Goal: Transaction & Acquisition: Purchase product/service

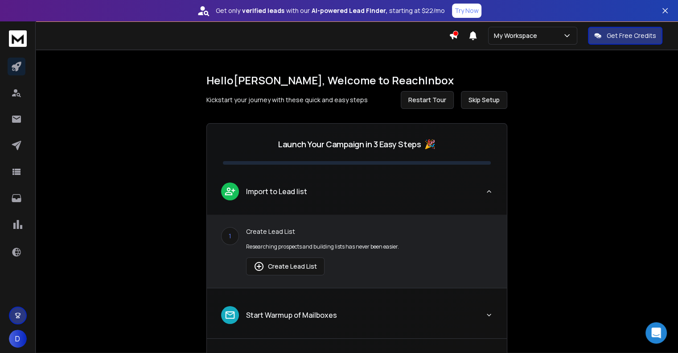
click at [663, 7] on icon at bounding box center [665, 11] width 8 height 8
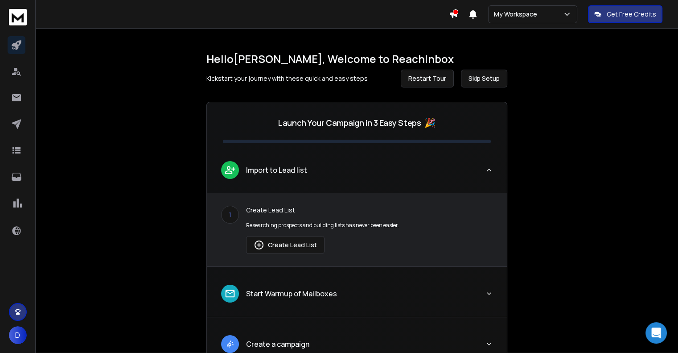
click at [566, 124] on div "Hello [PERSON_NAME] , Welcome to ReachInbox Kickstart your journey with these q…" at bounding box center [357, 209] width 614 height 344
click at [423, 81] on button "Restart Tour" at bounding box center [427, 79] width 53 height 18
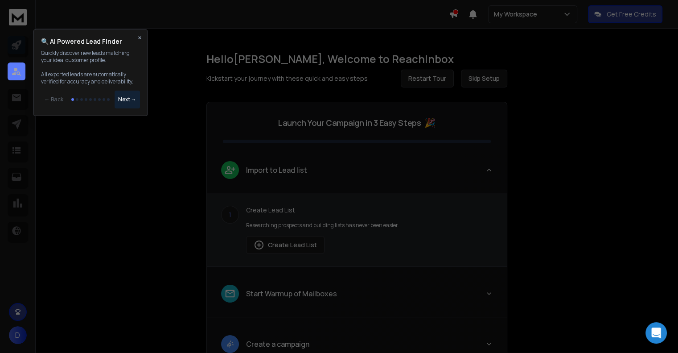
click at [124, 99] on button "Next →" at bounding box center [127, 99] width 25 height 18
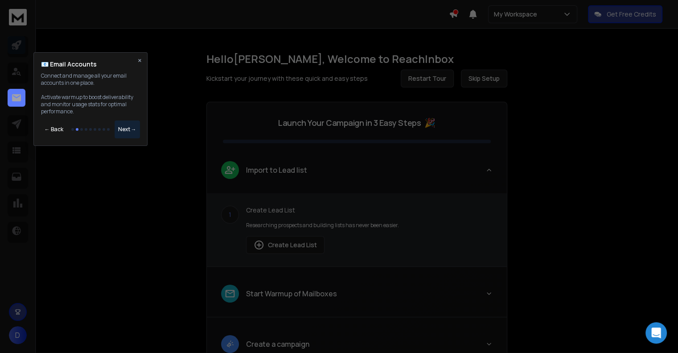
click at [126, 127] on button "Next →" at bounding box center [127, 129] width 25 height 18
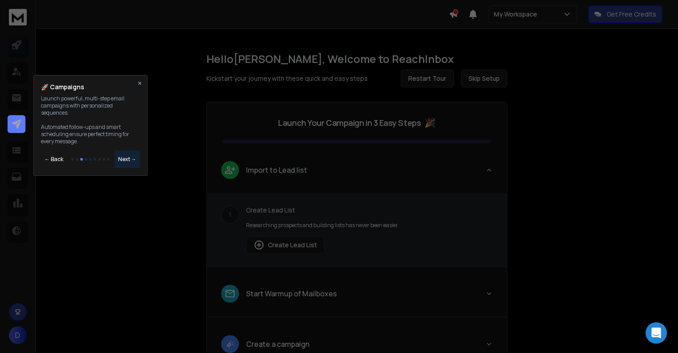
click at [125, 156] on button "Next →" at bounding box center [127, 159] width 25 height 18
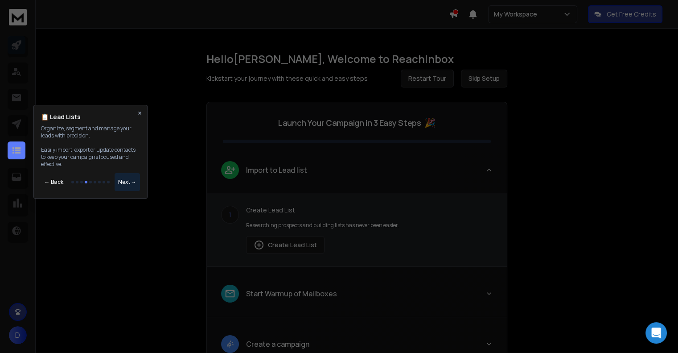
click at [127, 181] on button "Next →" at bounding box center [127, 182] width 25 height 18
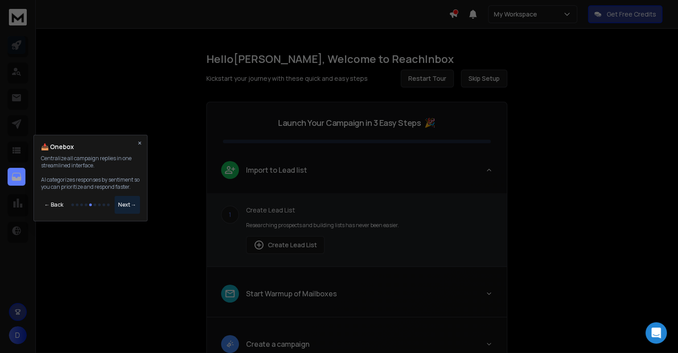
click at [123, 205] on button "Next →" at bounding box center [127, 205] width 25 height 18
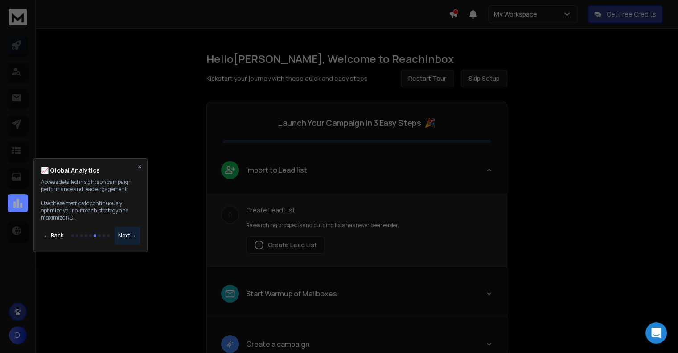
click at [126, 233] on button "Next →" at bounding box center [127, 235] width 25 height 18
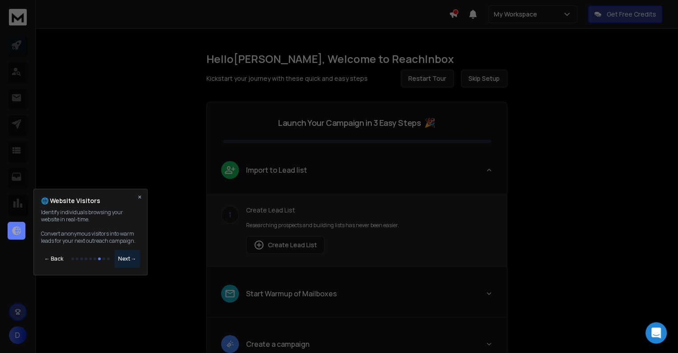
click at [125, 257] on button "Next →" at bounding box center [127, 259] width 25 height 18
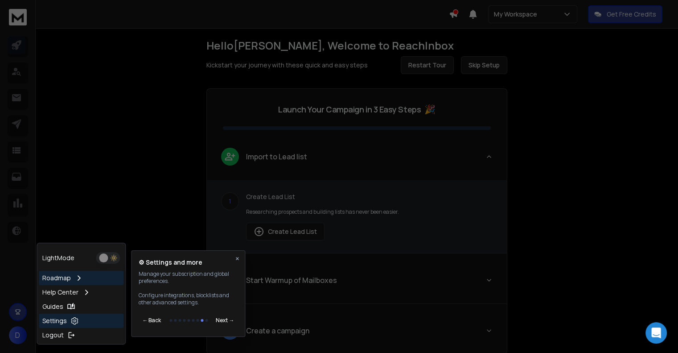
scroll to position [14, 0]
click at [225, 319] on button "Next →" at bounding box center [224, 320] width 25 height 18
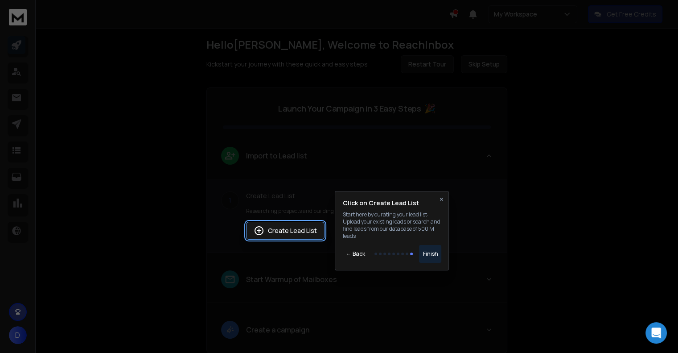
click at [427, 253] on button "Finish" at bounding box center [430, 254] width 22 height 18
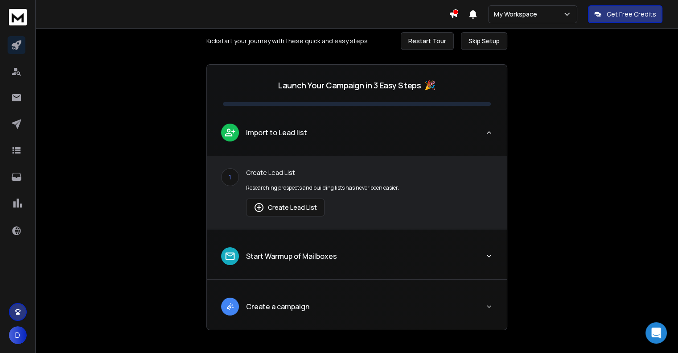
scroll to position [0, 0]
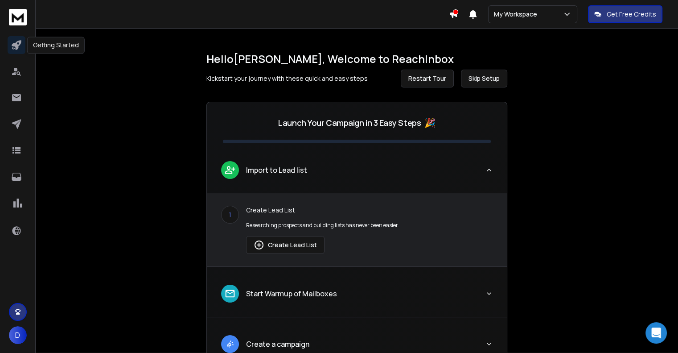
click at [14, 44] on icon at bounding box center [17, 45] width 10 height 10
click at [15, 64] on link at bounding box center [17, 71] width 18 height 18
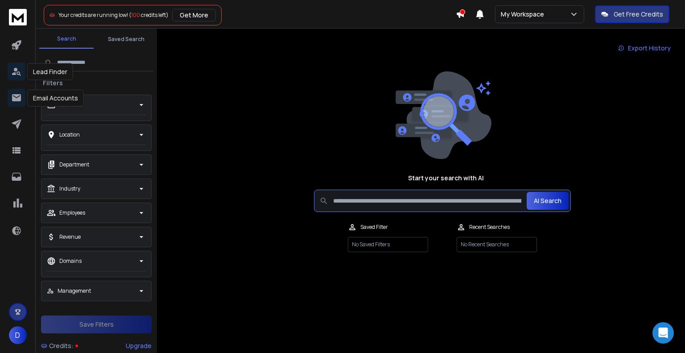
click at [12, 101] on icon at bounding box center [16, 97] width 11 height 11
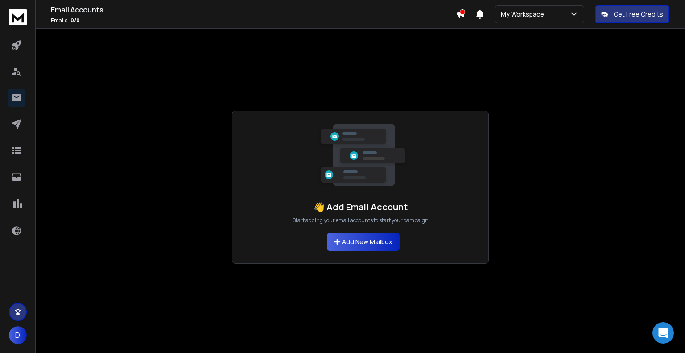
click at [363, 240] on button "Add New Mailbox" at bounding box center [363, 242] width 73 height 18
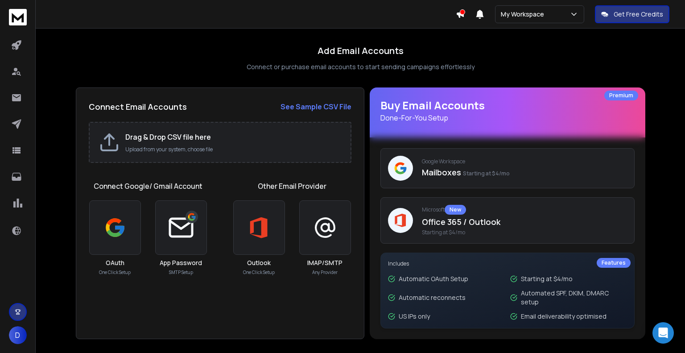
click at [493, 164] on p "Google Workspace" at bounding box center [524, 161] width 205 height 7
click at [444, 166] on p "Mailboxes Starting at $4/mo" at bounding box center [524, 172] width 205 height 12
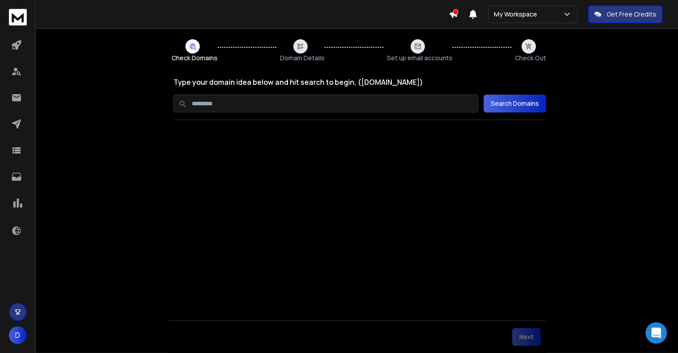
click at [299, 105] on input at bounding box center [325, 104] width 305 height 18
click at [626, 122] on section "Check Domains Domain Details Set up email accounts Check Out Type your domain i…" at bounding box center [357, 192] width 642 height 326
click at [333, 103] on input at bounding box center [325, 104] width 305 height 18
click at [278, 105] on input at bounding box center [325, 104] width 305 height 18
click at [497, 228] on div "Type your domain idea below and hit search to begin, ([DOMAIN_NAME]) Search Dom…" at bounding box center [357, 213] width 378 height 272
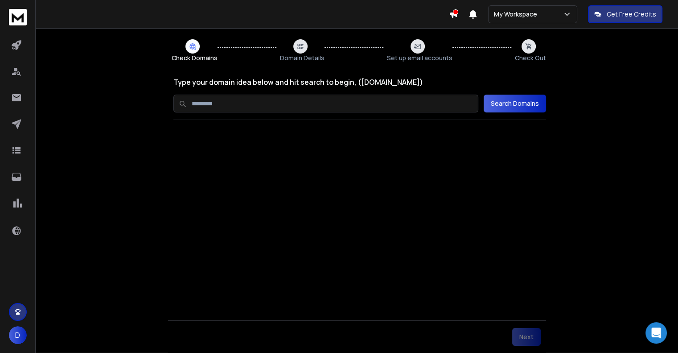
click at [268, 108] on input at bounding box center [325, 104] width 305 height 18
click at [494, 195] on div "Type your domain idea below and hit search to begin, ([DOMAIN_NAME]) Search Dom…" at bounding box center [357, 213] width 378 height 272
click at [299, 105] on input at bounding box center [325, 104] width 305 height 18
click at [516, 103] on button "Search Domains" at bounding box center [515, 104] width 62 height 18
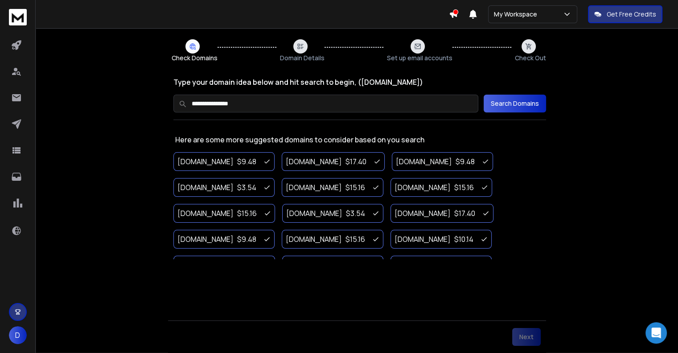
scroll to position [45, 0]
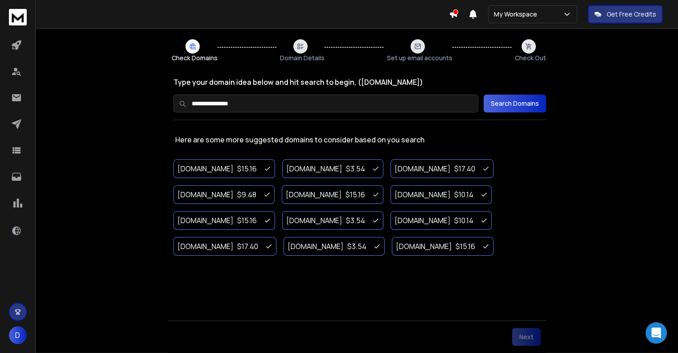
click at [289, 104] on input "**********" at bounding box center [325, 104] width 305 height 18
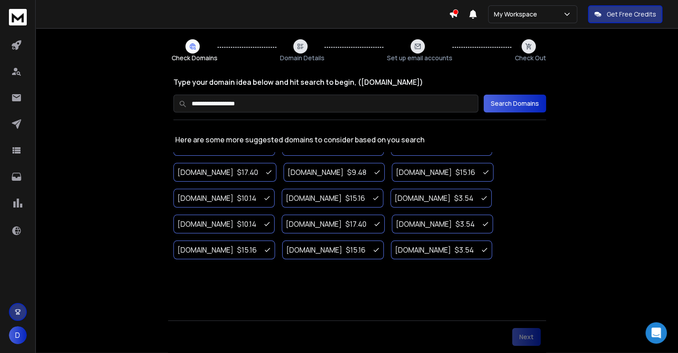
scroll to position [0, 0]
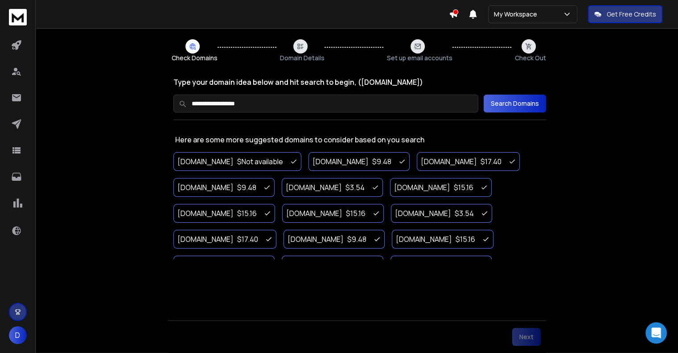
click at [111, 203] on section "**********" at bounding box center [357, 192] width 642 height 326
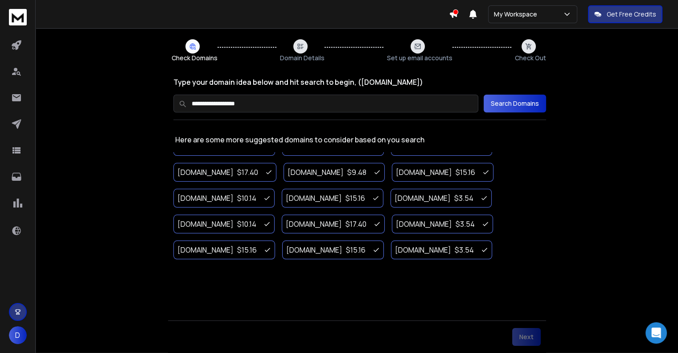
scroll to position [76, 0]
click at [89, 160] on section "**********" at bounding box center [357, 192] width 642 height 326
click at [115, 171] on section "**********" at bounding box center [357, 192] width 642 height 326
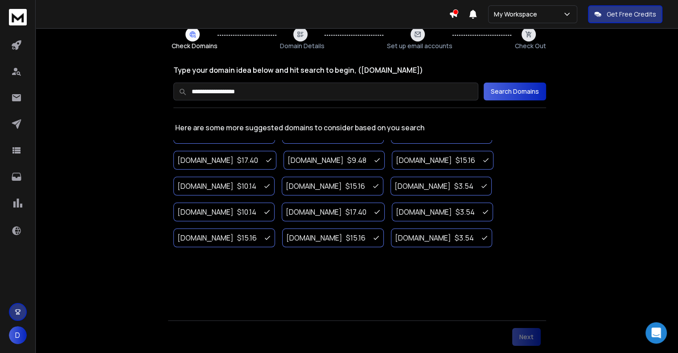
scroll to position [12, 0]
click at [131, 81] on section "**********" at bounding box center [357, 179] width 642 height 326
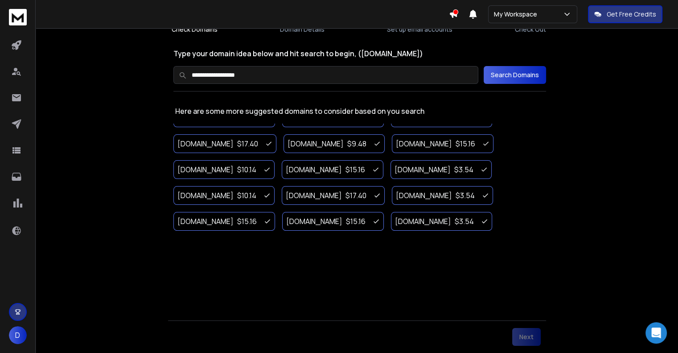
scroll to position [149, 0]
click at [234, 216] on h3 "[DOMAIN_NAME]" at bounding box center [205, 221] width 56 height 11
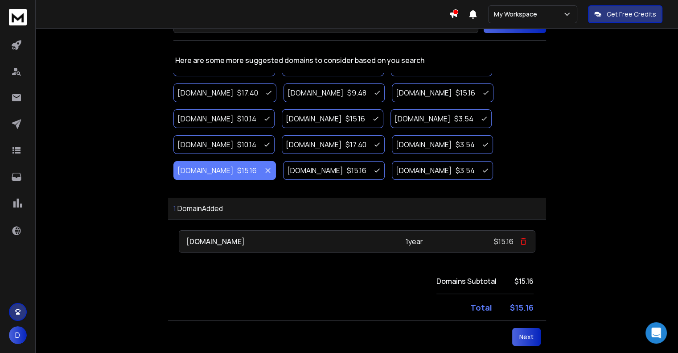
scroll to position [52, 0]
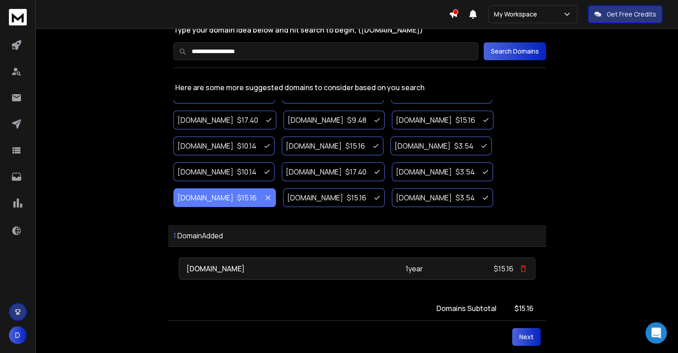
click at [392, 188] on div "[DOMAIN_NAME] $ 3.54" at bounding box center [442, 197] width 101 height 19
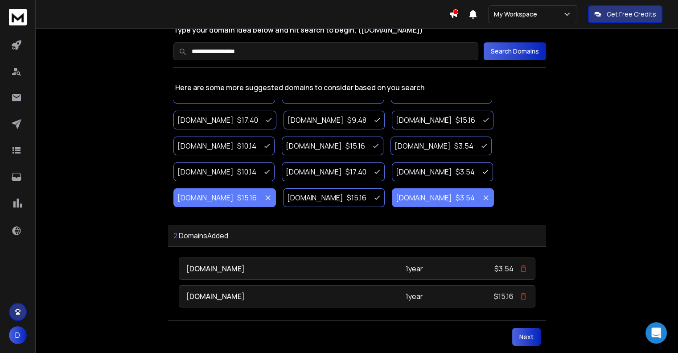
click at [139, 187] on section "**********" at bounding box center [357, 139] width 642 height 326
click at [275, 136] on div "[DOMAIN_NAME] $ 10.14" at bounding box center [223, 145] width 101 height 19
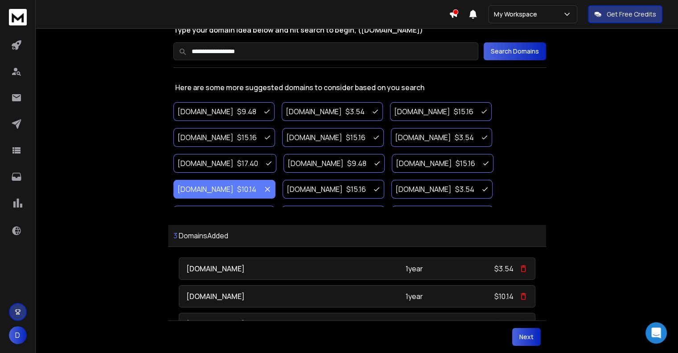
scroll to position [23, 0]
click at [286, 118] on h3 "[DOMAIN_NAME]" at bounding box center [314, 112] width 56 height 11
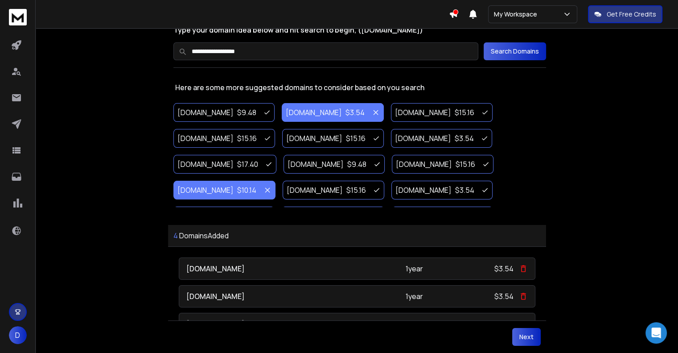
click at [342, 144] on h3 "[DOMAIN_NAME]" at bounding box center [314, 138] width 56 height 11
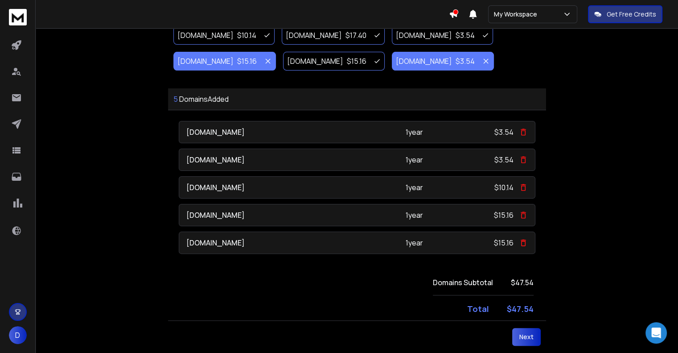
scroll to position [189, 0]
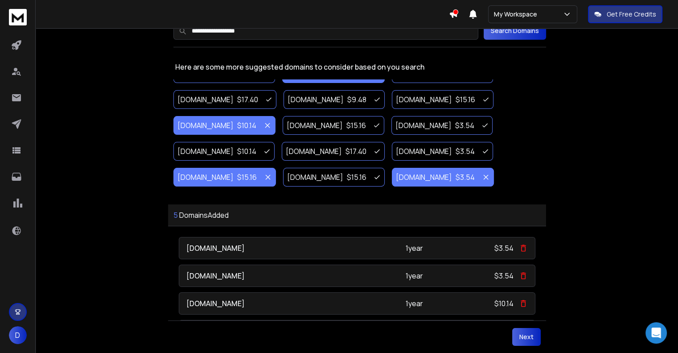
scroll to position [135, 0]
click at [228, 146] on h3 "[DOMAIN_NAME]" at bounding box center [205, 151] width 56 height 11
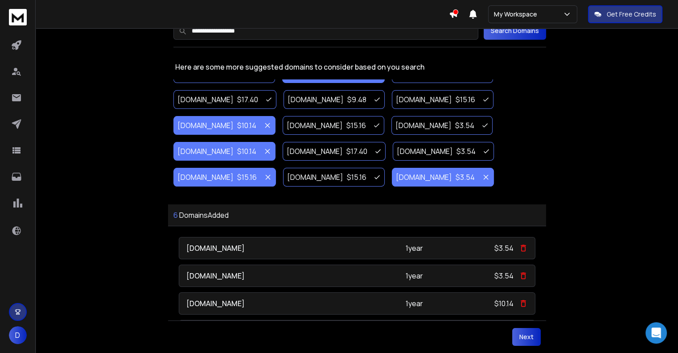
click at [124, 188] on section "**********" at bounding box center [357, 119] width 642 height 326
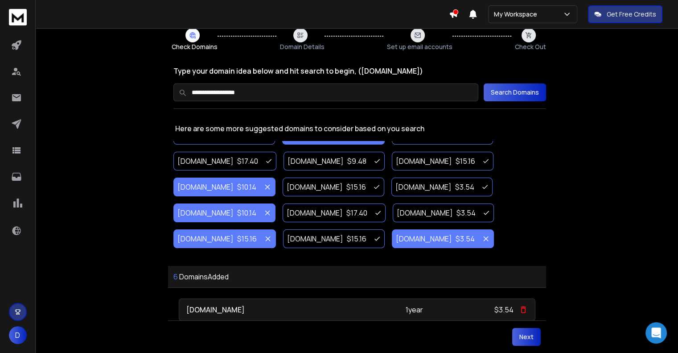
scroll to position [0, 0]
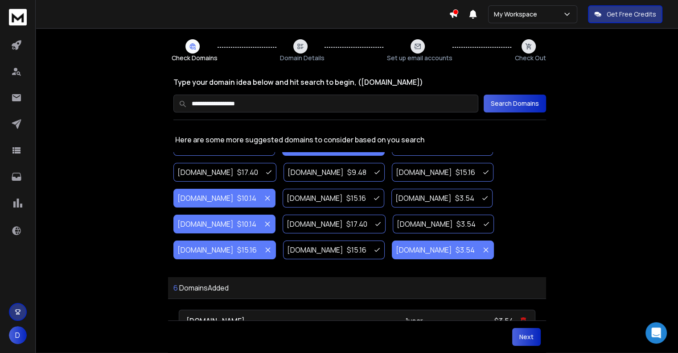
click at [262, 99] on input "**********" at bounding box center [325, 104] width 305 height 18
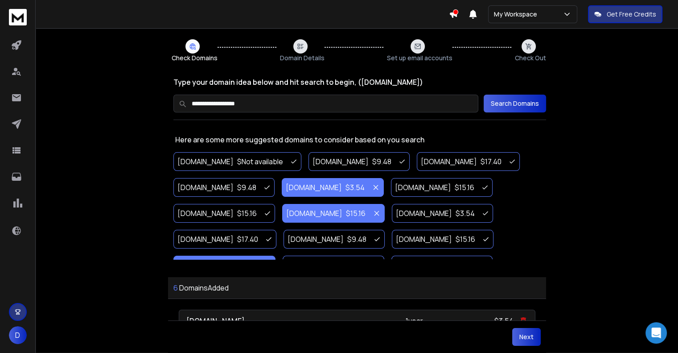
click at [216, 103] on input "**********" at bounding box center [325, 104] width 305 height 18
click at [279, 105] on input "**********" at bounding box center [325, 104] width 305 height 18
click at [514, 106] on button "Search Domains" at bounding box center [515, 104] width 62 height 18
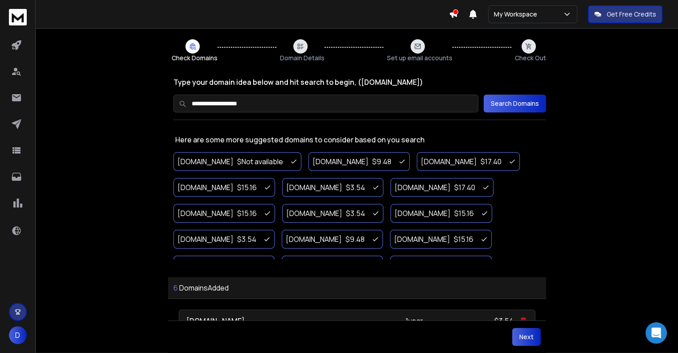
click at [266, 103] on input "**********" at bounding box center [325, 104] width 305 height 18
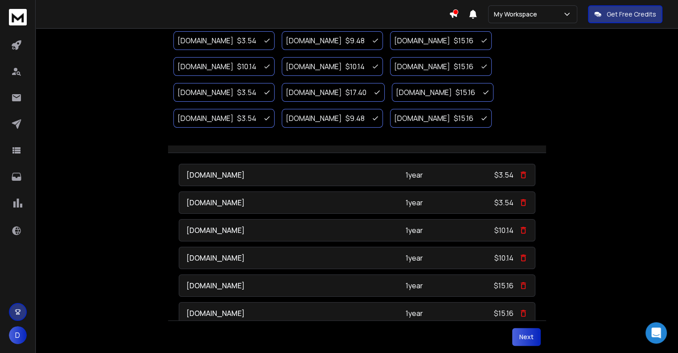
scroll to position [159, 0]
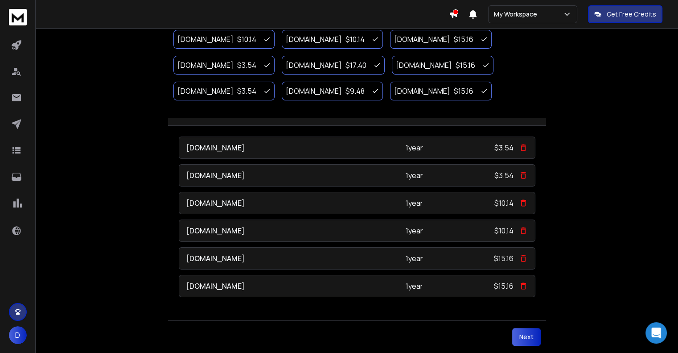
type input "**********"
click at [672, 194] on html "**********" at bounding box center [339, 17] width 678 height 353
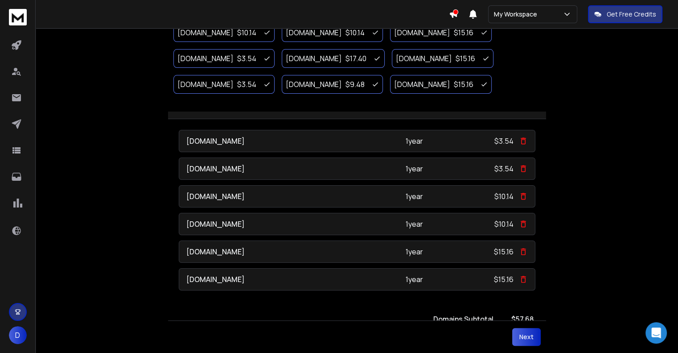
scroll to position [166, 0]
click at [521, 166] on icon at bounding box center [523, 168] width 5 height 7
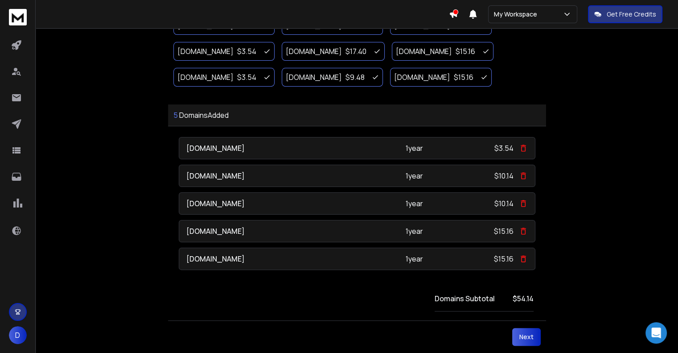
scroll to position [173, 0]
click at [575, 180] on html "**********" at bounding box center [339, 3] width 678 height 353
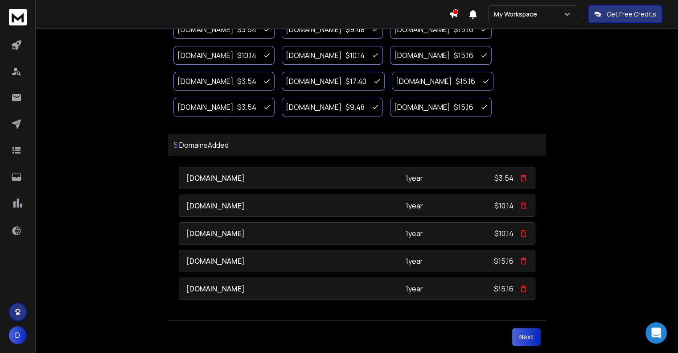
scroll to position [143, 0]
click at [524, 177] on icon at bounding box center [523, 177] width 9 height 9
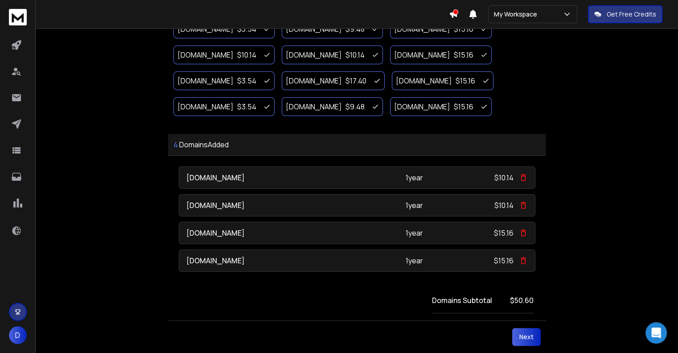
click at [521, 203] on icon at bounding box center [523, 205] width 5 height 7
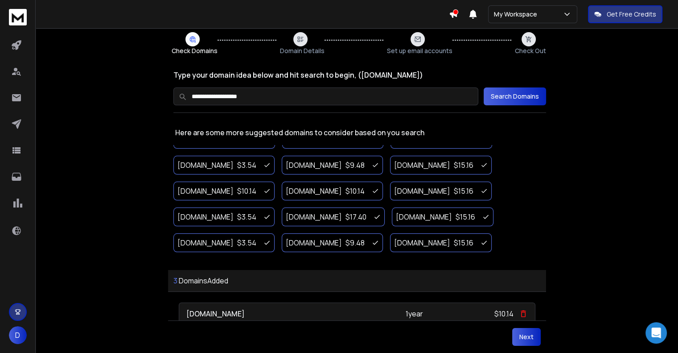
scroll to position [0, 0]
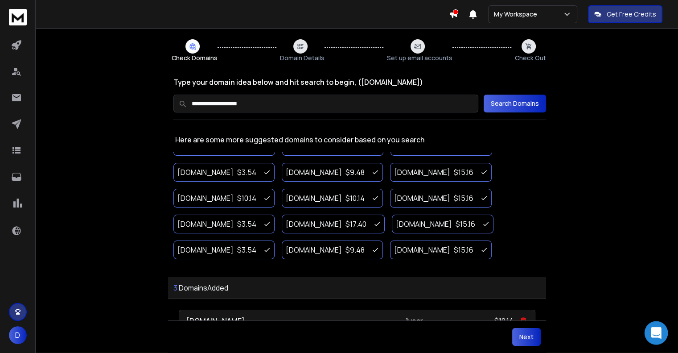
click at [656, 335] on icon "Open Intercom Messenger" at bounding box center [656, 333] width 12 height 12
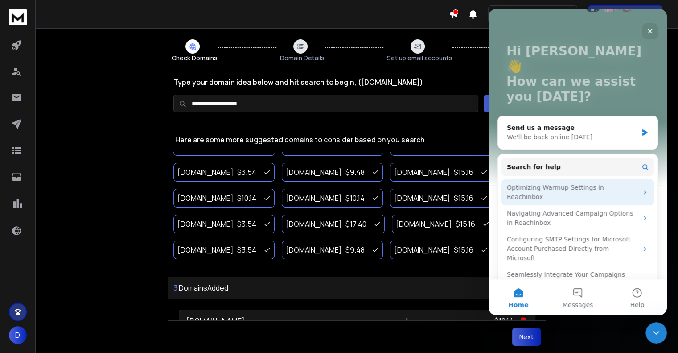
scroll to position [61, 0]
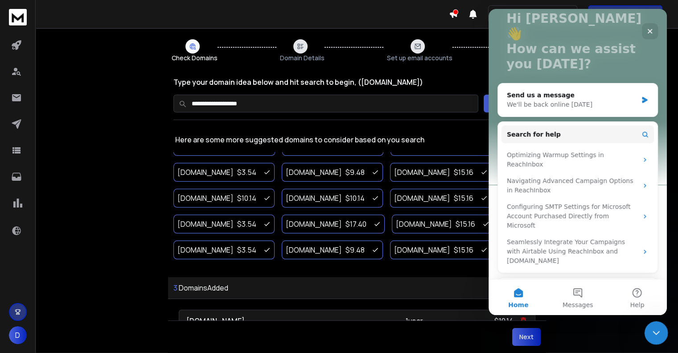
click at [656, 332] on icon "Close Intercom Messenger" at bounding box center [654, 331] width 11 height 11
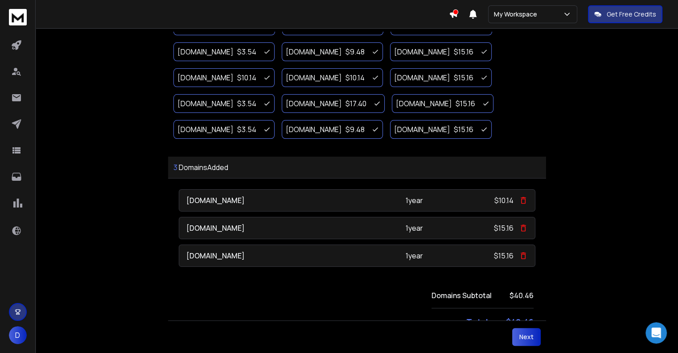
scroll to position [134, 0]
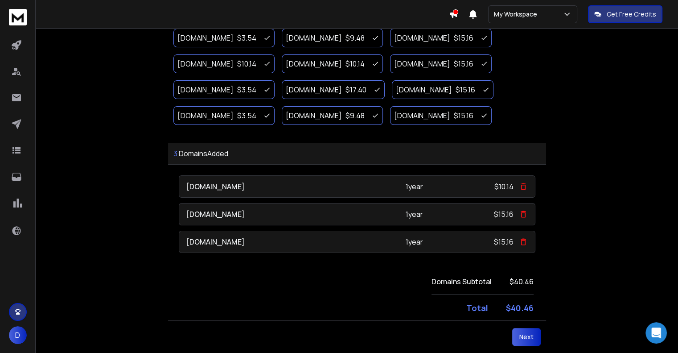
click at [522, 214] on icon at bounding box center [523, 214] width 9 height 9
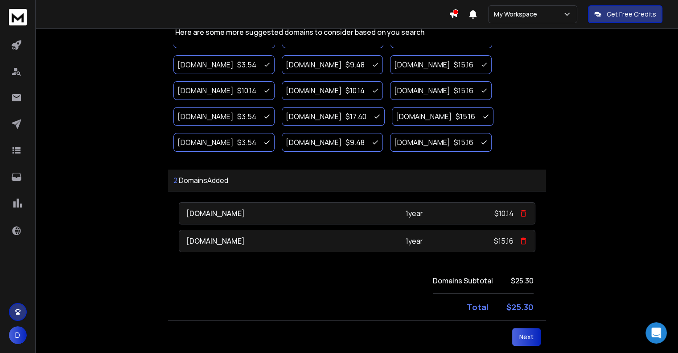
scroll to position [107, 0]
